Goal: Information Seeking & Learning: Check status

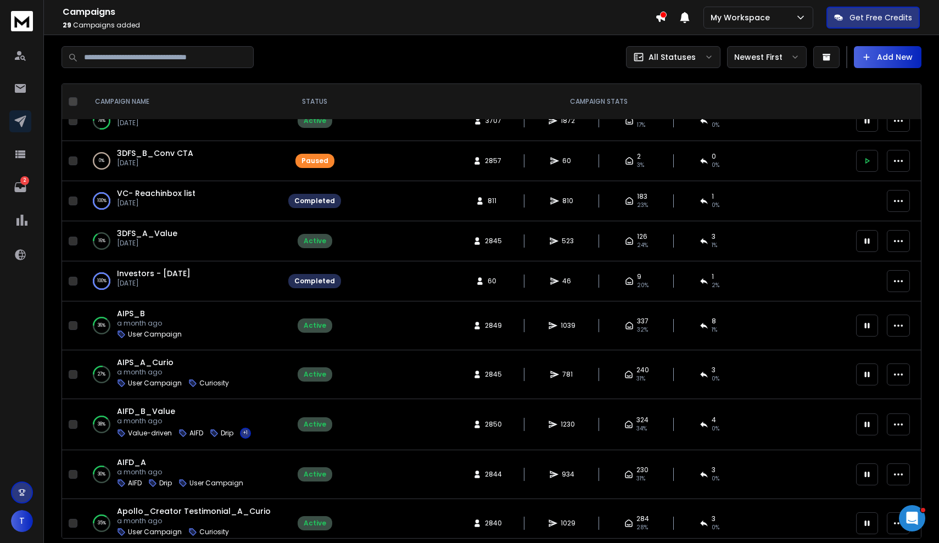
scroll to position [16, 0]
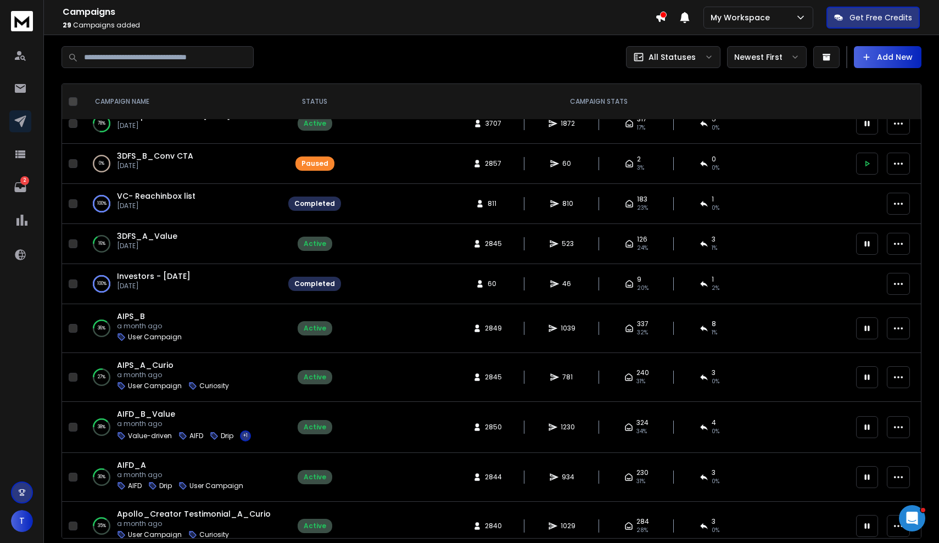
click at [133, 315] on span "AIPS_B" at bounding box center [131, 316] width 28 height 11
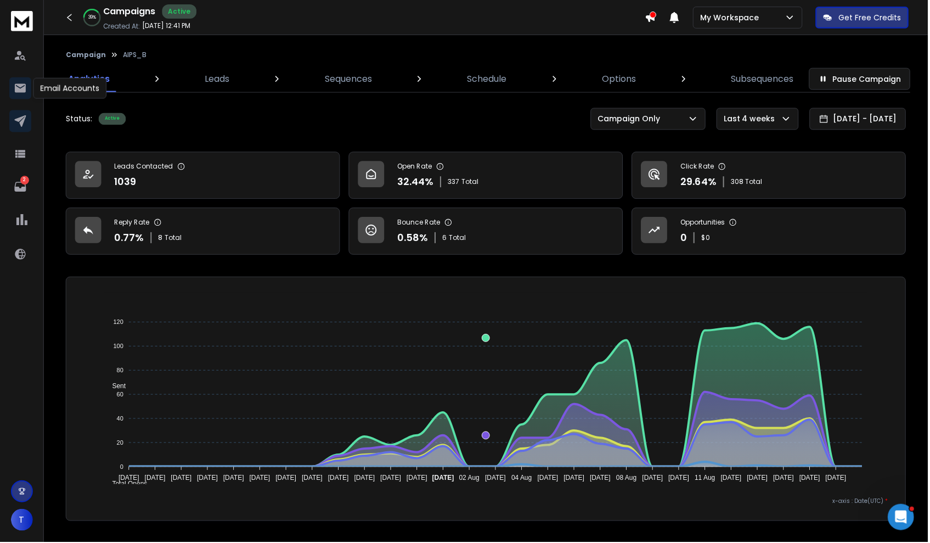
click at [25, 87] on icon at bounding box center [20, 88] width 11 height 9
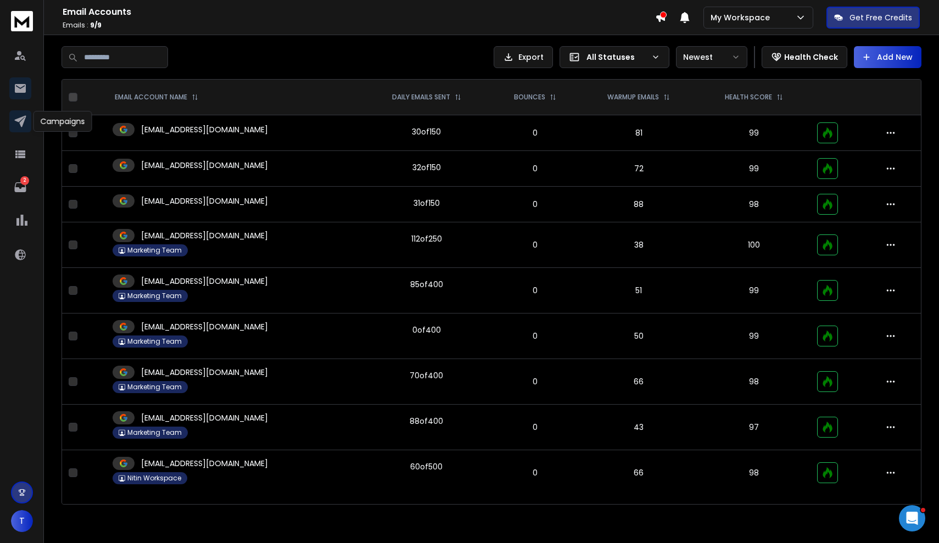
click at [24, 123] on icon at bounding box center [20, 121] width 13 height 13
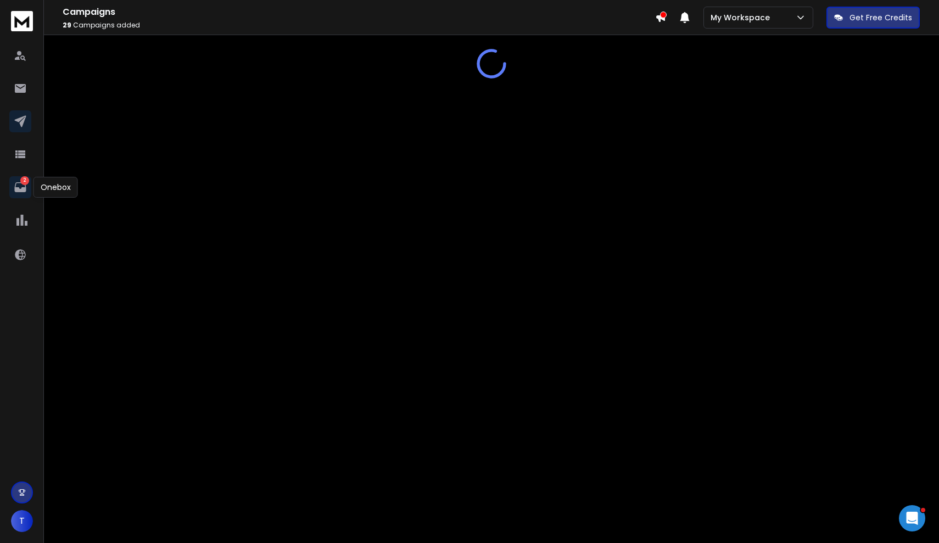
click at [18, 187] on icon at bounding box center [20, 187] width 12 height 10
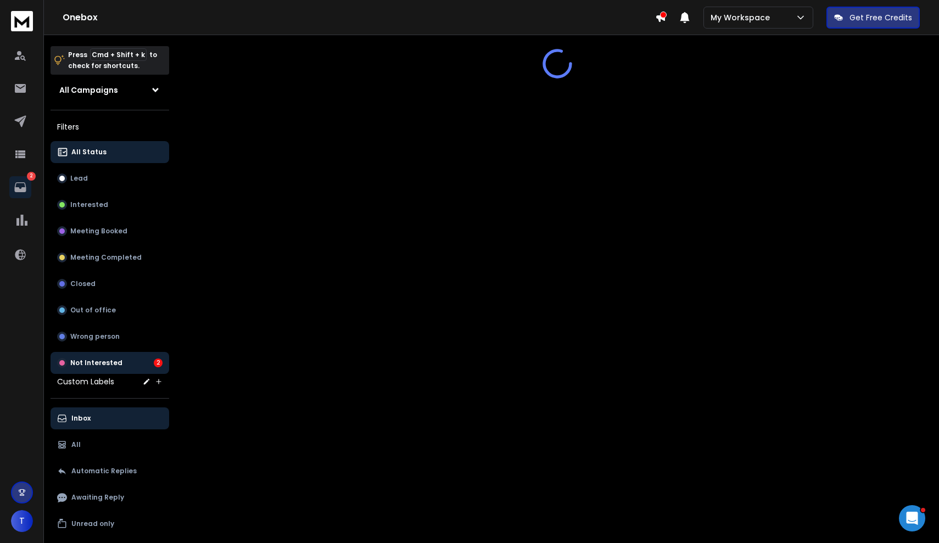
click at [97, 361] on p "Not Interested" at bounding box center [96, 362] width 52 height 9
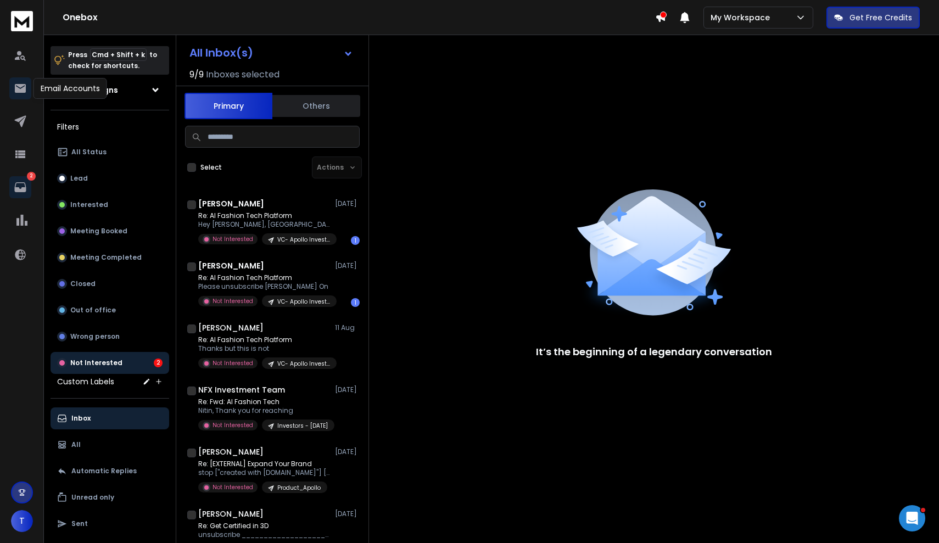
click at [19, 89] on icon at bounding box center [20, 88] width 11 height 9
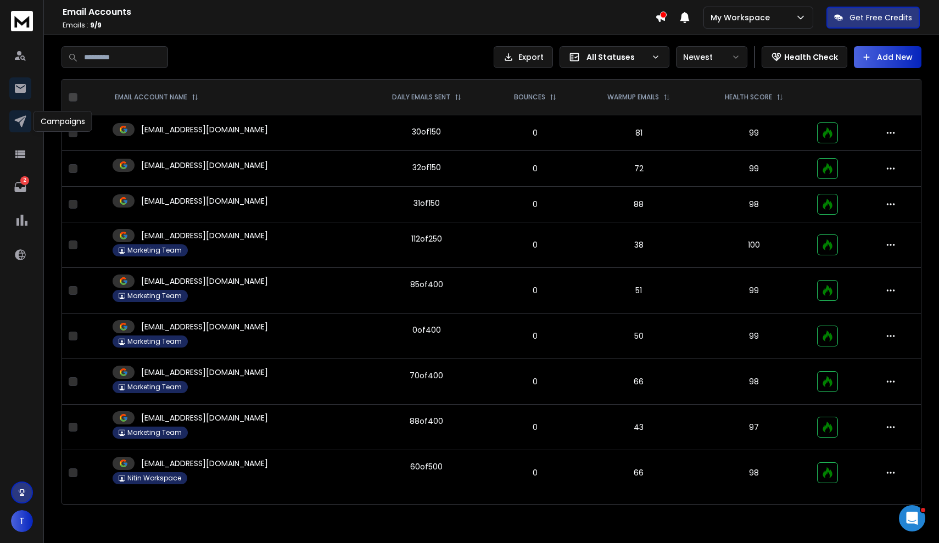
click at [23, 121] on icon at bounding box center [20, 121] width 12 height 12
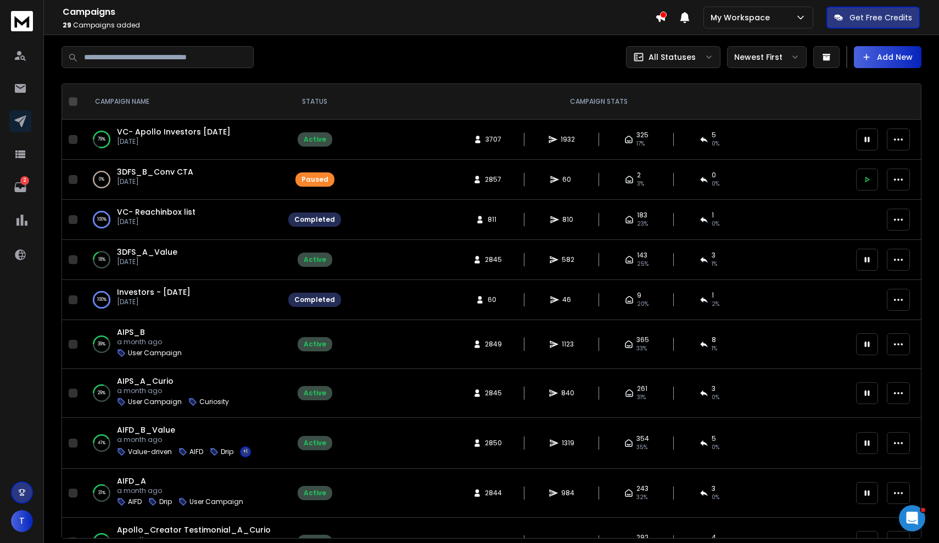
click at [132, 329] on span "AIPS_B" at bounding box center [131, 332] width 28 height 11
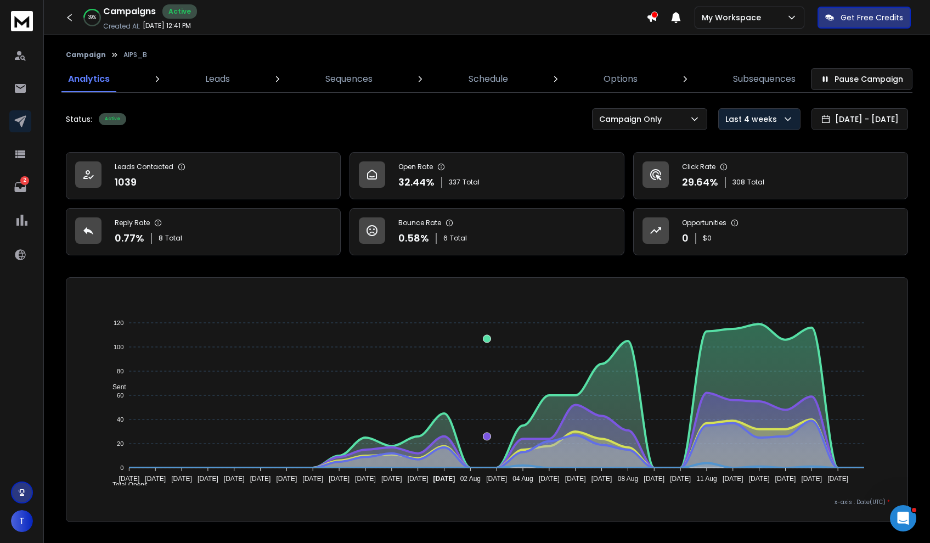
click at [736, 117] on p "Last 4 weeks" at bounding box center [754, 119] width 56 height 11
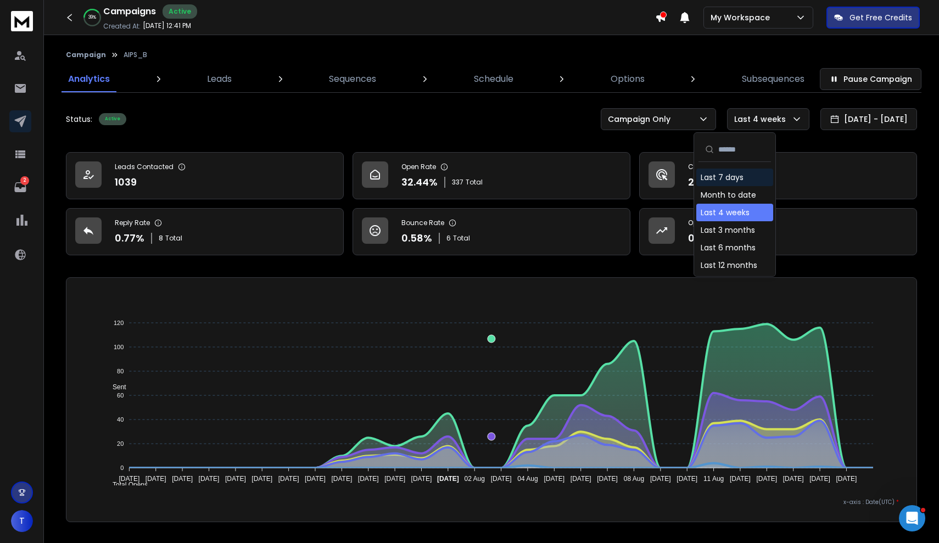
click at [721, 176] on div "Last 7 days" at bounding box center [721, 177] width 43 height 11
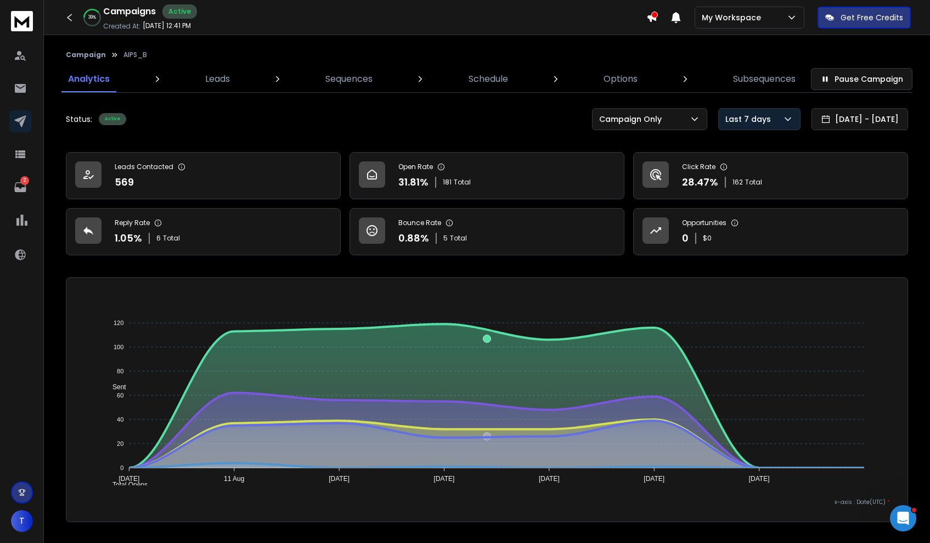
click at [783, 122] on icon "button" at bounding box center [788, 119] width 11 height 11
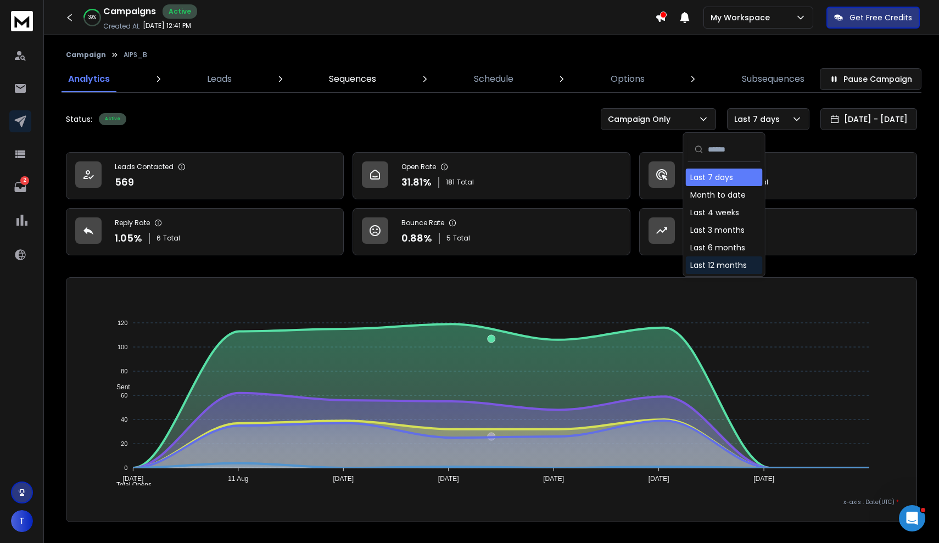
click at [357, 85] on p "Sequences" at bounding box center [352, 78] width 47 height 13
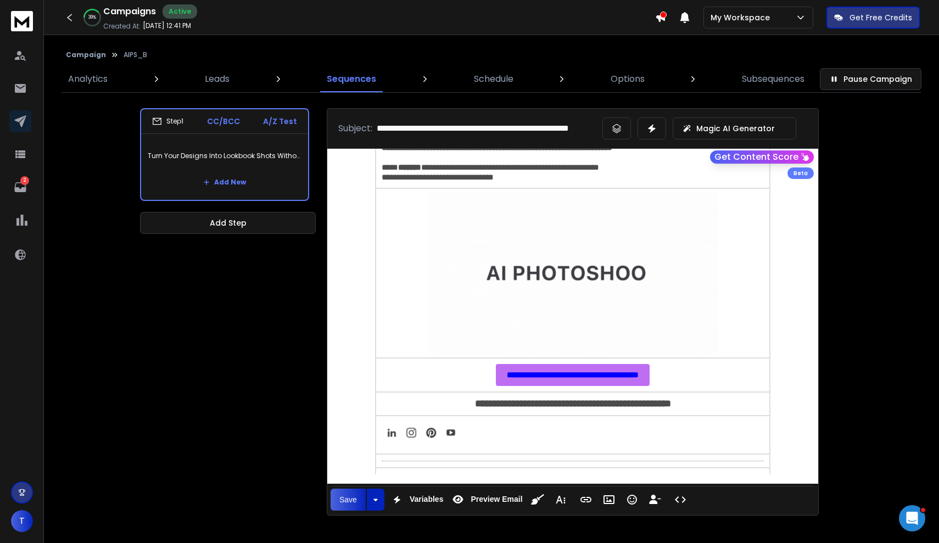
scroll to position [293, 0]
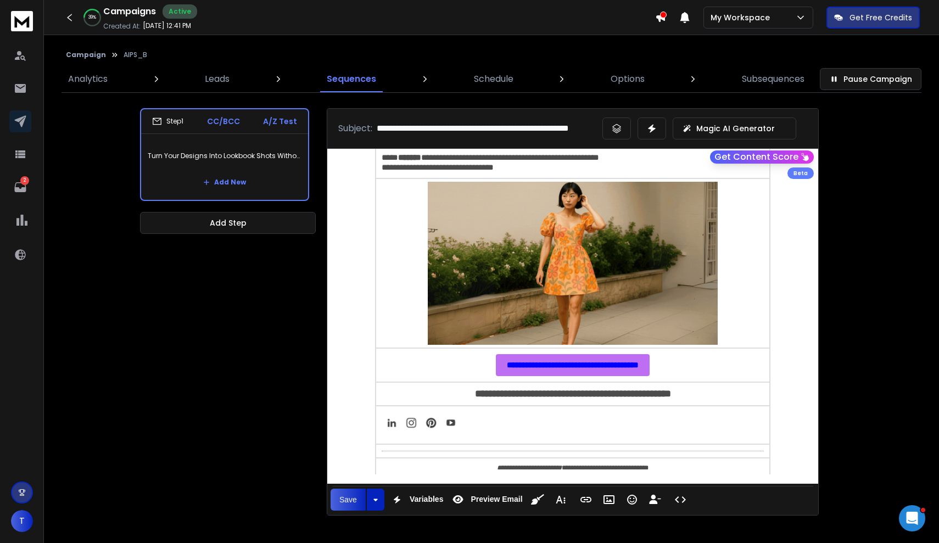
click at [649, 368] on span "**********" at bounding box center [573, 365] width 154 height 22
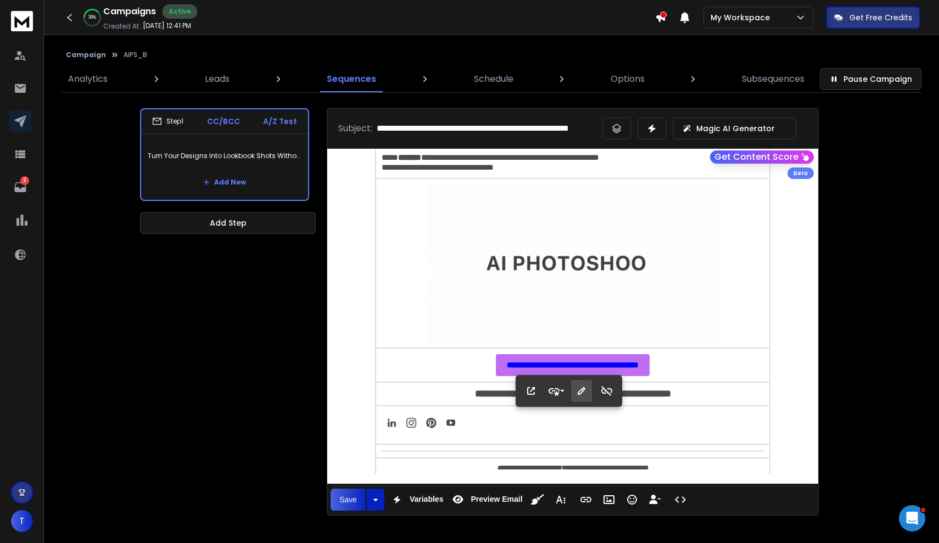
click at [582, 391] on icon "button" at bounding box center [581, 391] width 8 height 8
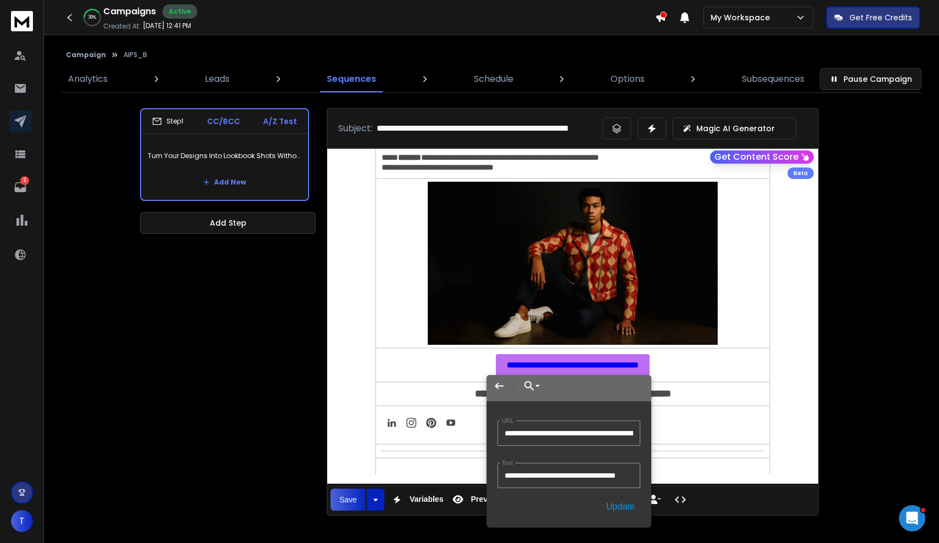
scroll to position [0, 184]
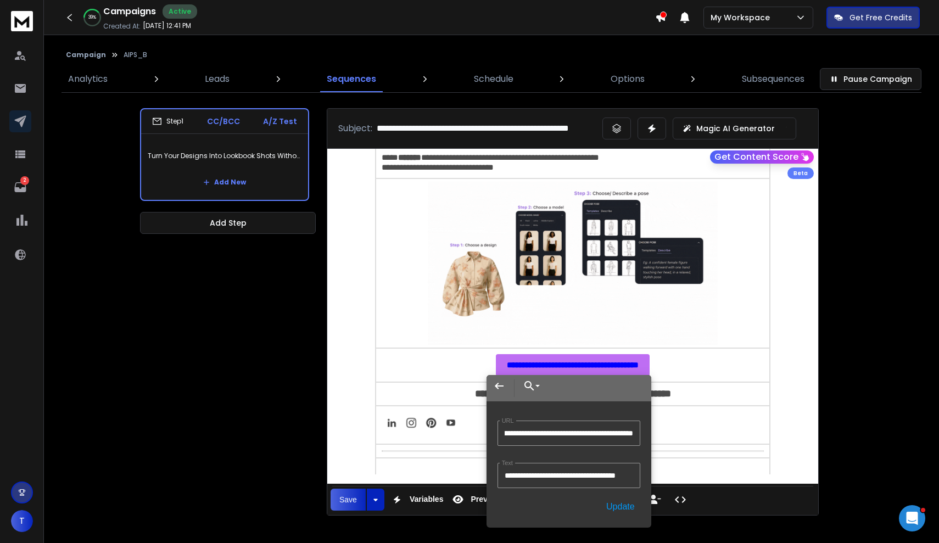
click at [618, 509] on button "Update" at bounding box center [620, 507] width 40 height 20
